Goal: Answer question/provide support

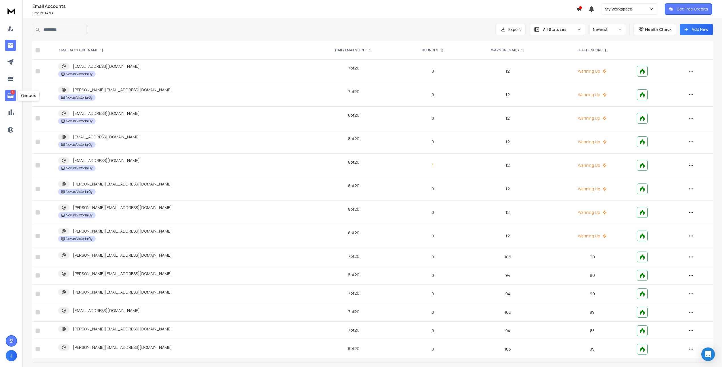
click at [12, 96] on icon at bounding box center [10, 95] width 6 height 5
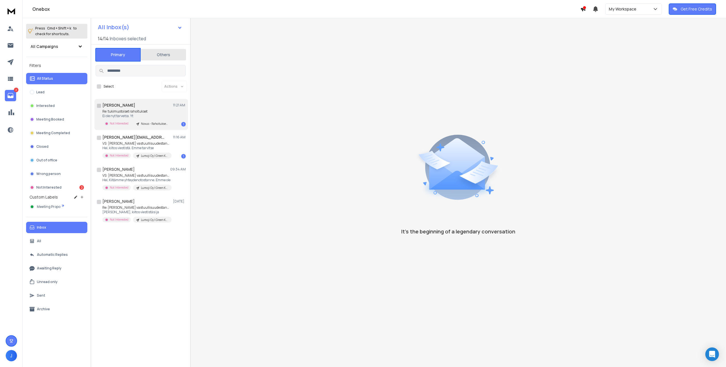
click at [154, 109] on p "Re: tukimuotoiset rahoitukset" at bounding box center [136, 111] width 68 height 5
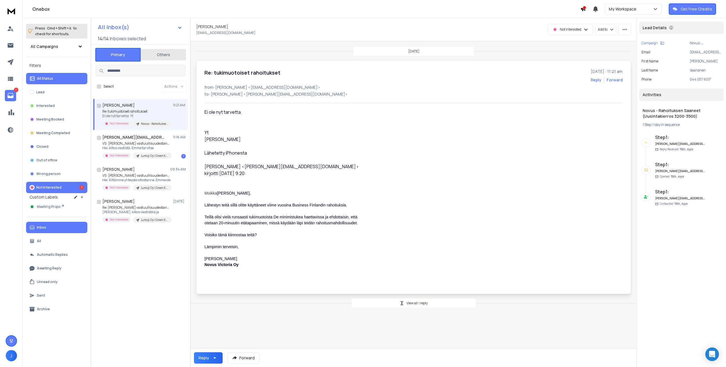
click at [58, 191] on button "Not Interested 1" at bounding box center [56, 187] width 61 height 11
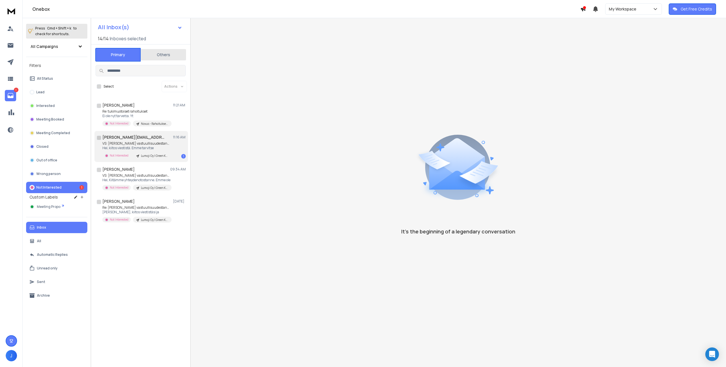
click at [141, 146] on p "Hei, kiitos viestistä. Emme tarvitse" at bounding box center [136, 148] width 68 height 5
